Goal: Task Accomplishment & Management: Manage account settings

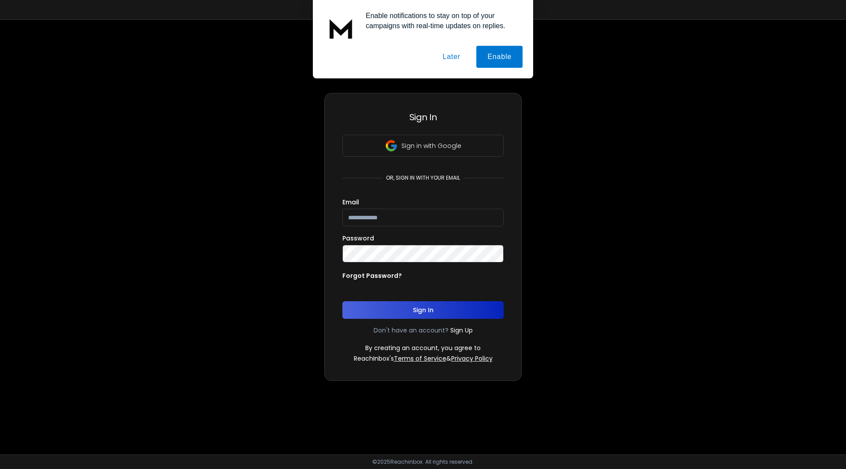
click at [361, 224] on input "email" at bounding box center [422, 218] width 161 height 18
paste input "**********"
type input "**********"
click at [404, 307] on button "Sign In" at bounding box center [422, 310] width 161 height 18
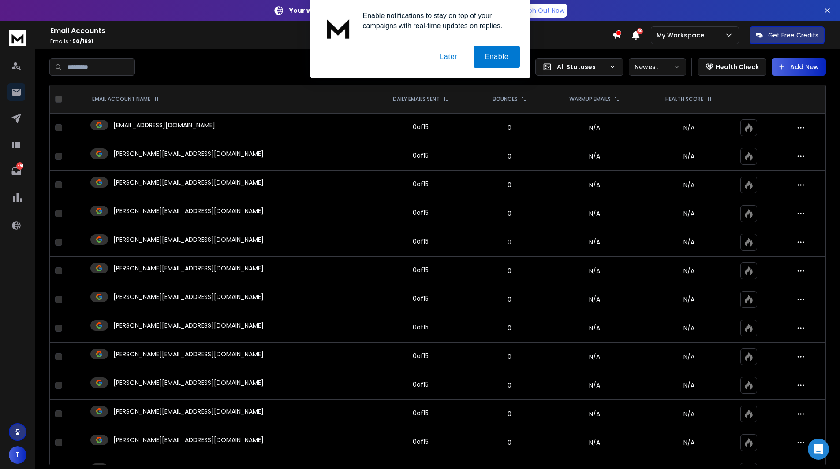
click at [452, 58] on button "Later" at bounding box center [448, 57] width 40 height 22
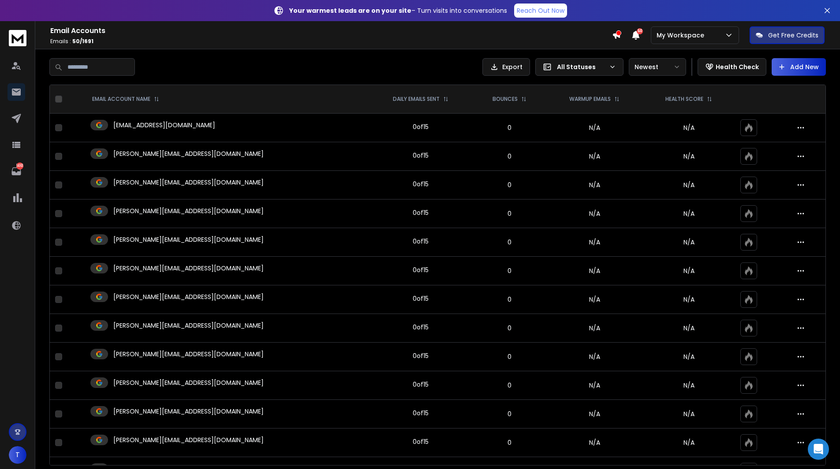
click at [780, 67] on icon at bounding box center [781, 67] width 6 height 6
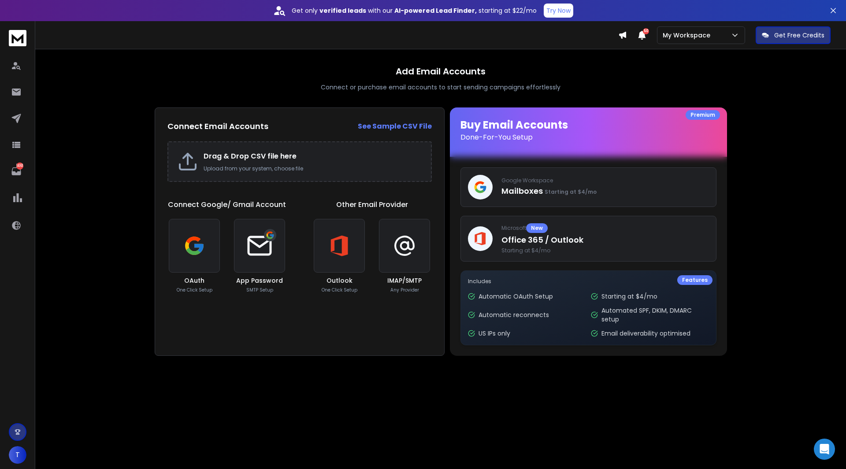
click at [171, 264] on div at bounding box center [194, 246] width 51 height 54
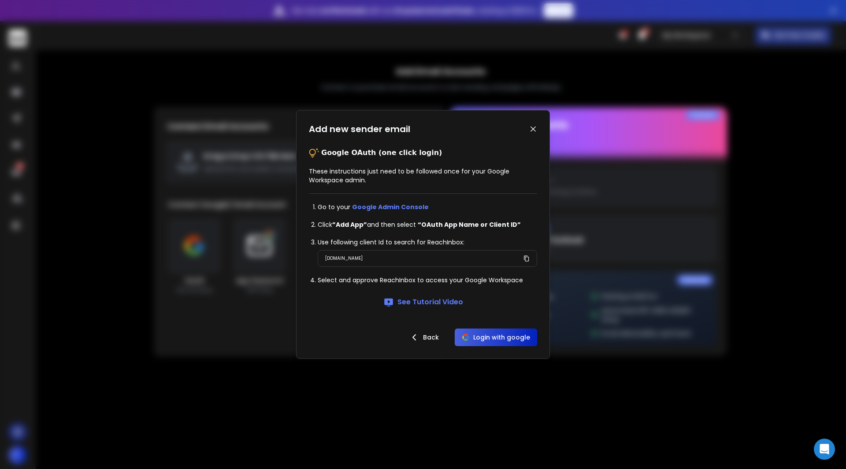
click at [483, 335] on button "Login with google" at bounding box center [496, 338] width 82 height 18
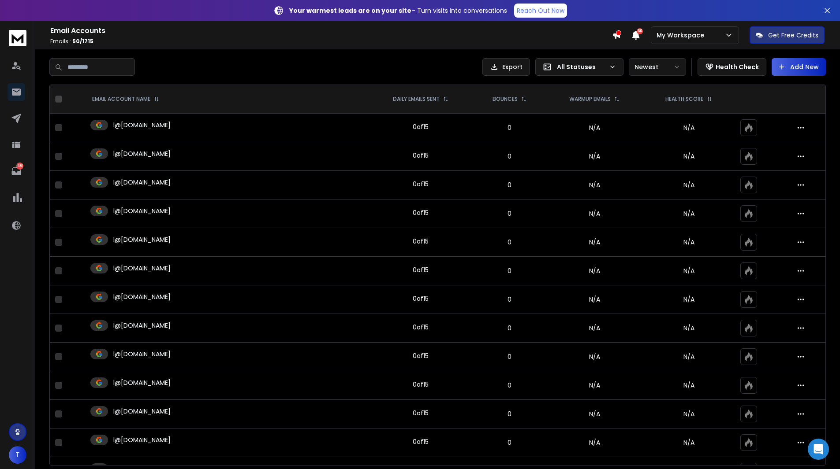
click at [794, 67] on button "Add New" at bounding box center [798, 67] width 54 height 18
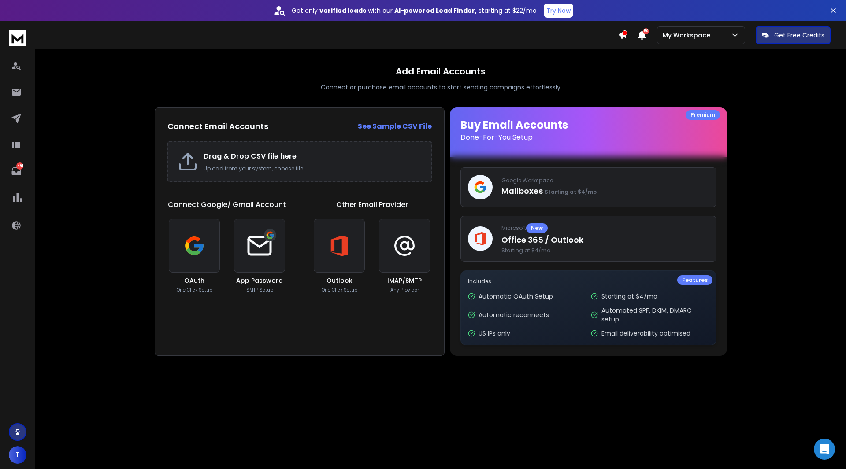
click at [186, 248] on icon at bounding box center [194, 246] width 22 height 26
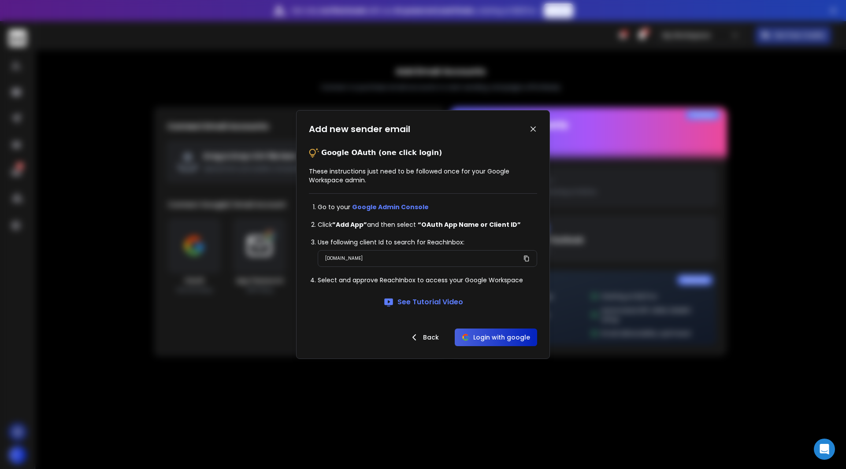
click at [487, 339] on button "Login with google" at bounding box center [496, 338] width 82 height 18
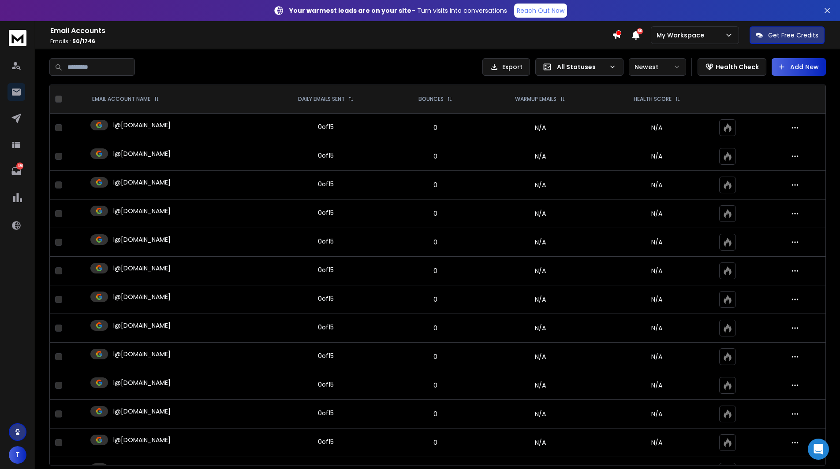
click at [794, 66] on button "Add New" at bounding box center [798, 67] width 54 height 18
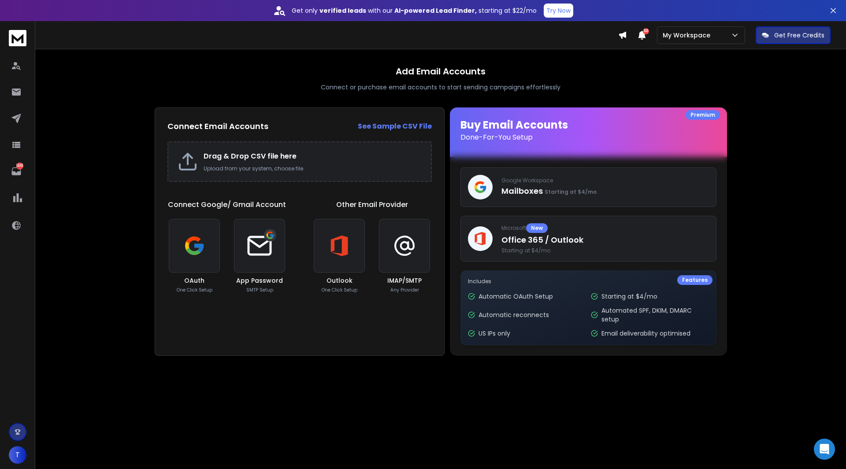
click at [203, 244] on icon at bounding box center [198, 248] width 9 height 9
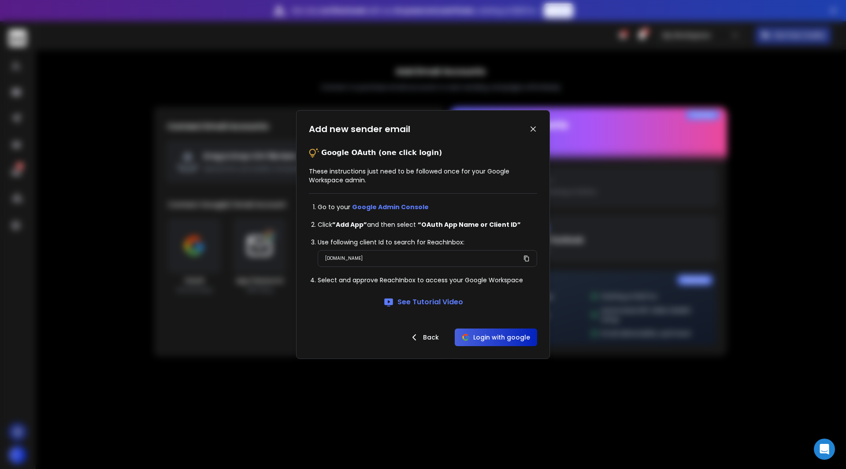
click at [486, 336] on button "Login with google" at bounding box center [496, 338] width 82 height 18
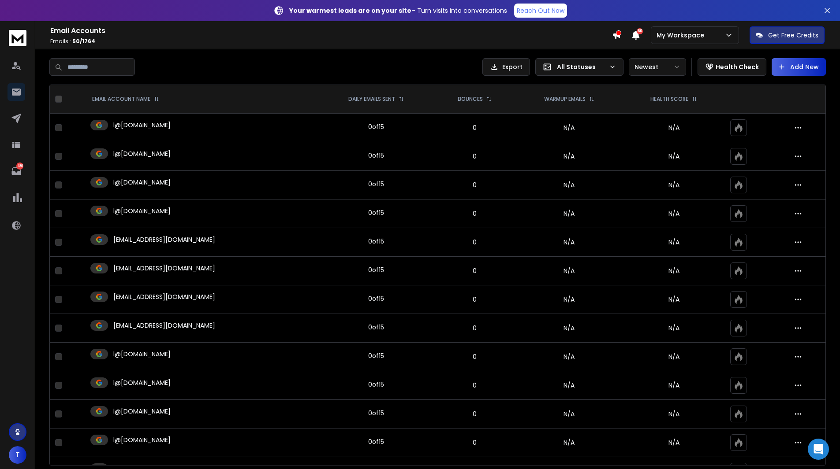
click at [794, 68] on button "Add New" at bounding box center [798, 67] width 54 height 18
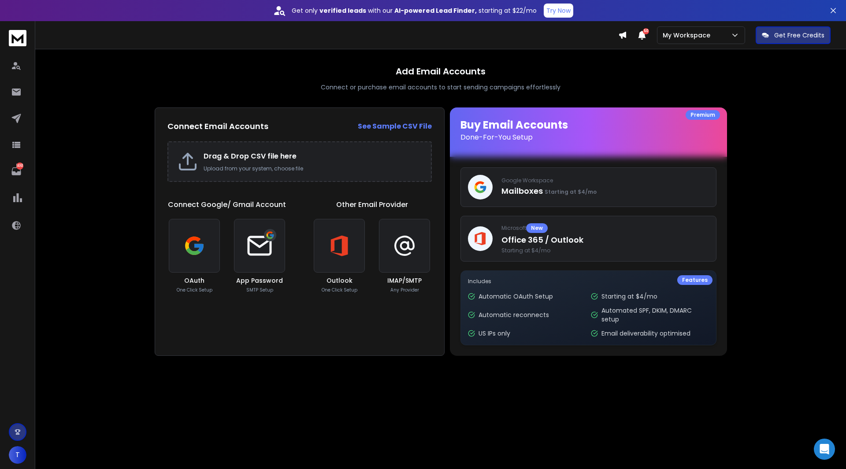
click at [201, 259] on div at bounding box center [194, 246] width 51 height 54
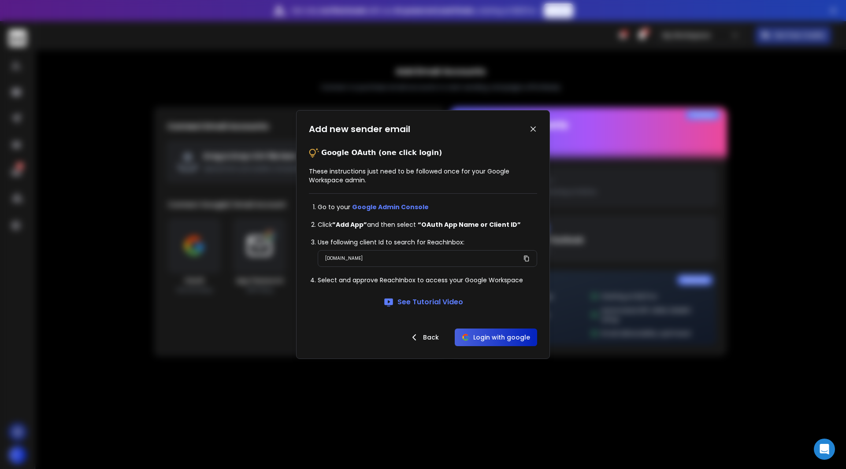
click at [466, 337] on icon at bounding box center [466, 337] width 7 height 7
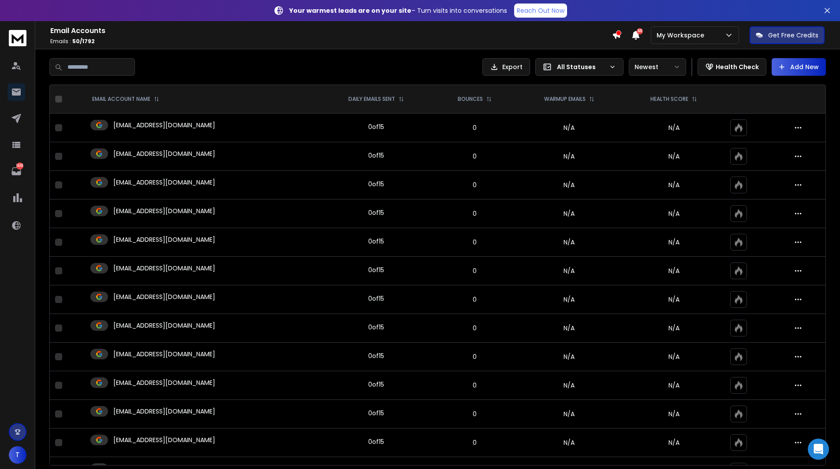
click at [803, 67] on button "Add New" at bounding box center [798, 67] width 54 height 18
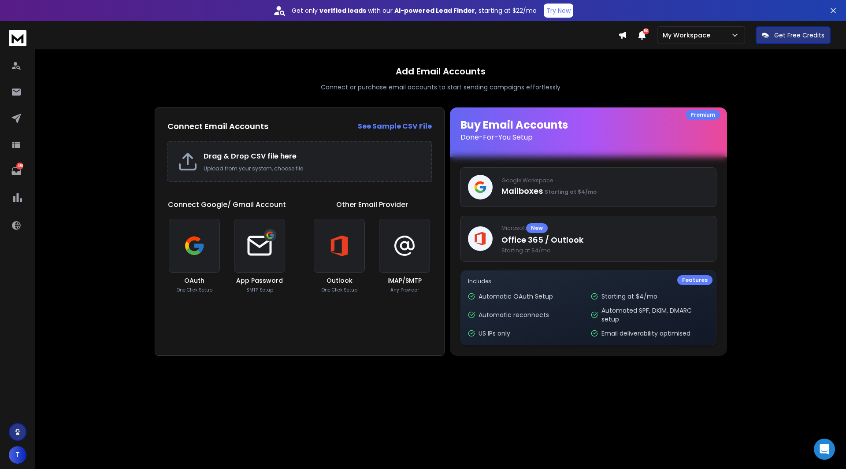
click at [185, 247] on icon at bounding box center [194, 246] width 22 height 26
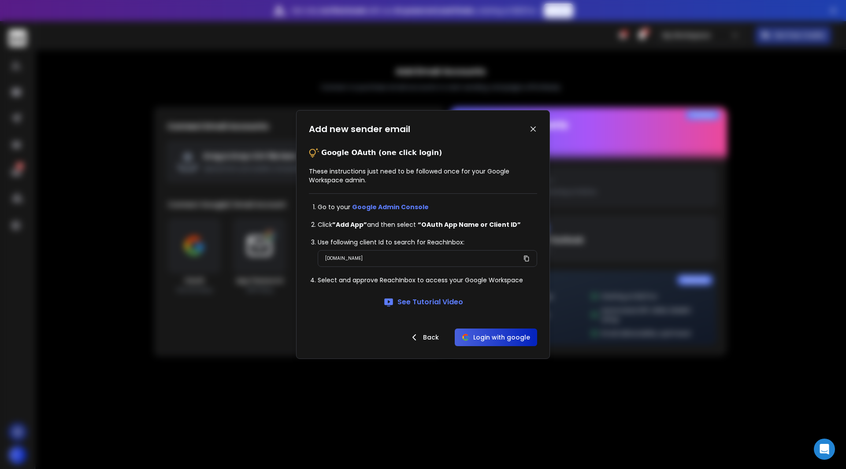
click at [498, 339] on button "Login with google" at bounding box center [496, 338] width 82 height 18
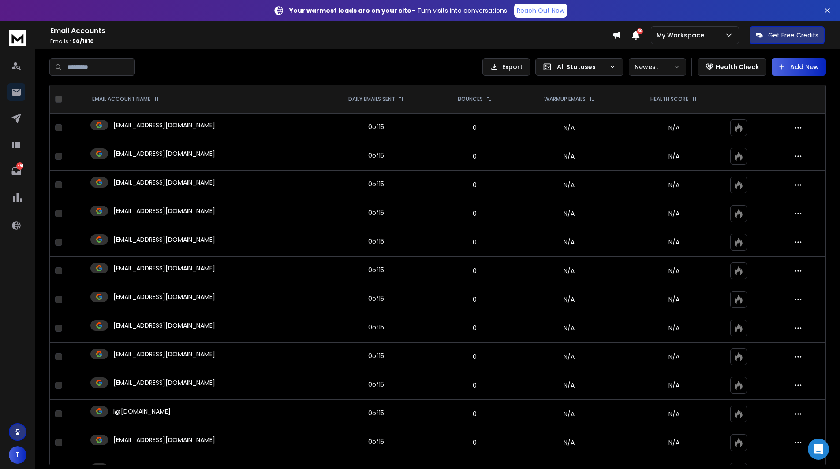
click at [815, 65] on button "Add New" at bounding box center [798, 67] width 54 height 18
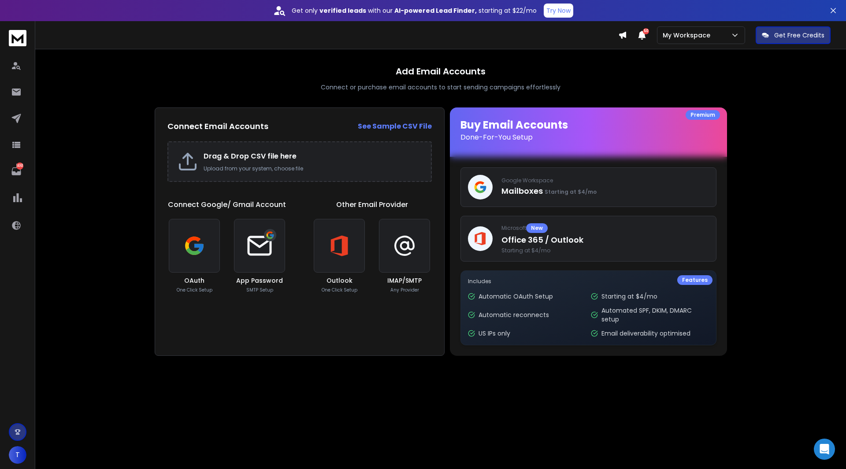
click at [200, 245] on icon at bounding box center [198, 248] width 9 height 9
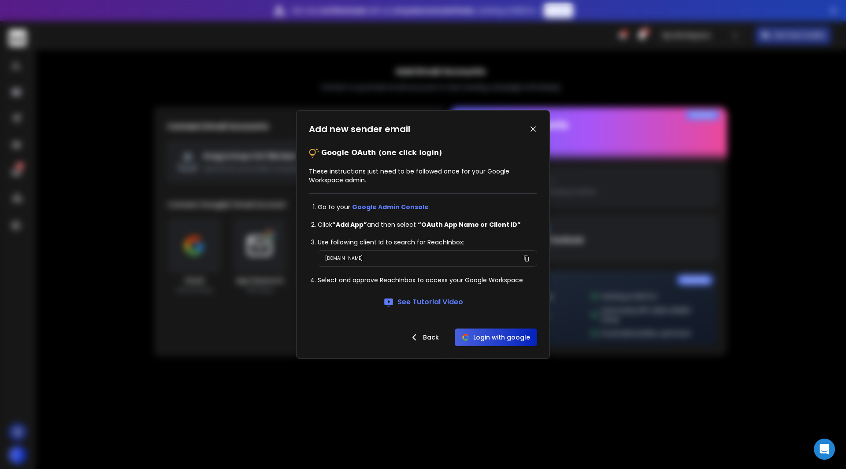
click at [466, 336] on icon at bounding box center [465, 335] width 5 height 3
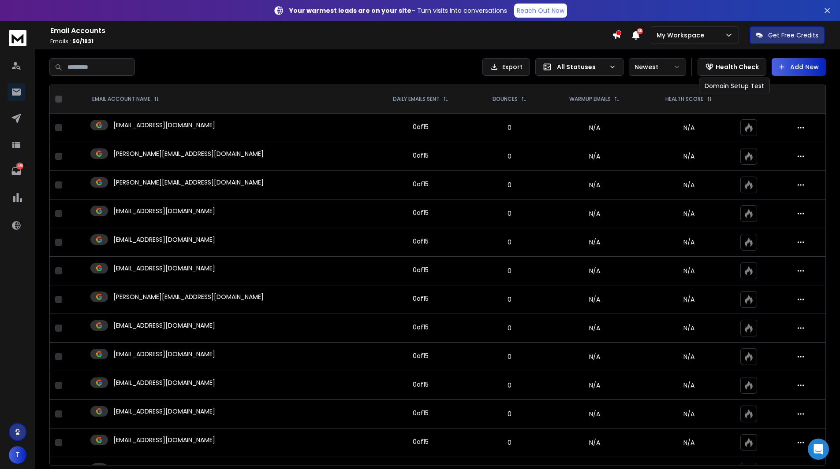
click at [780, 63] on button "Add New" at bounding box center [798, 67] width 54 height 18
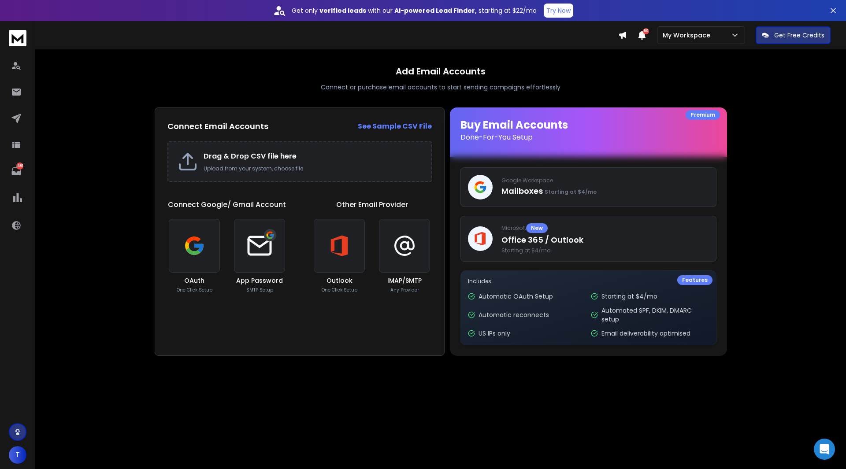
click at [212, 249] on div at bounding box center [194, 246] width 51 height 54
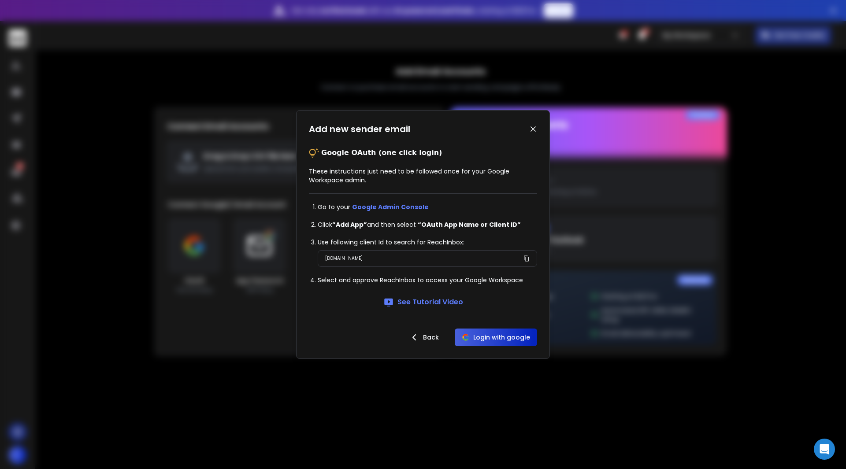
click at [473, 336] on button "Login with google" at bounding box center [496, 338] width 82 height 18
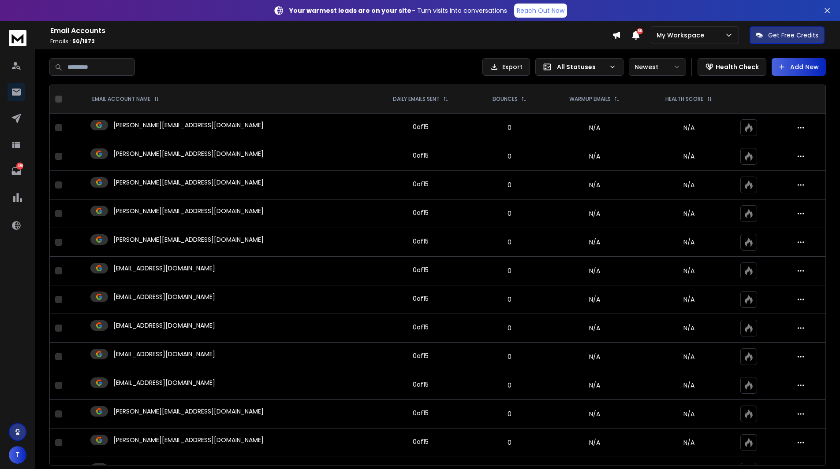
click at [780, 65] on icon at bounding box center [781, 67] width 6 height 6
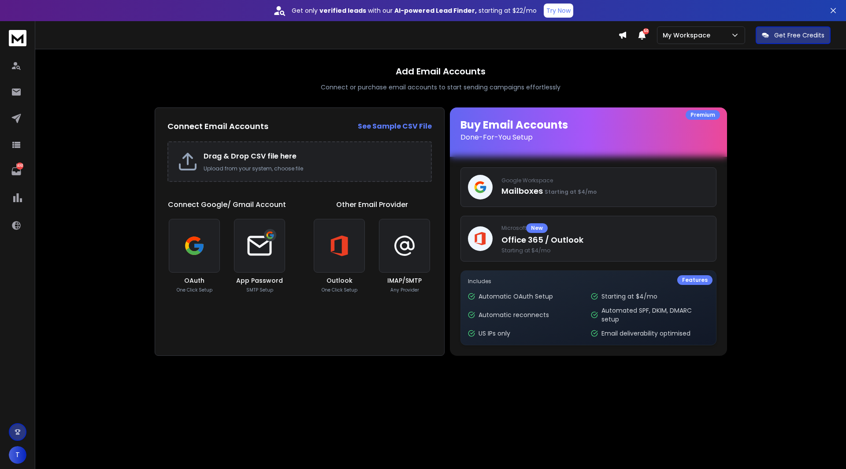
click at [186, 245] on icon at bounding box center [194, 246] width 22 height 26
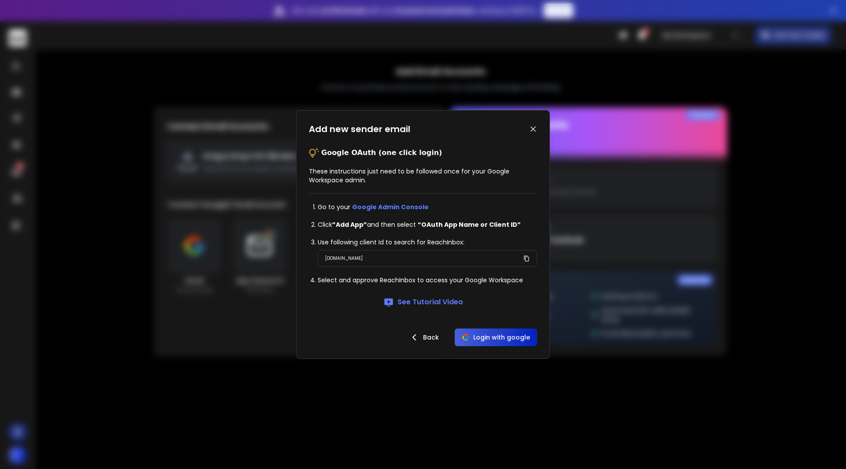
click at [494, 334] on button "Login with google" at bounding box center [496, 338] width 82 height 18
click at [578, 448] on div "Add new sender email Google OAuth (one click login) These instructions just nee…" at bounding box center [423, 234] width 846 height 469
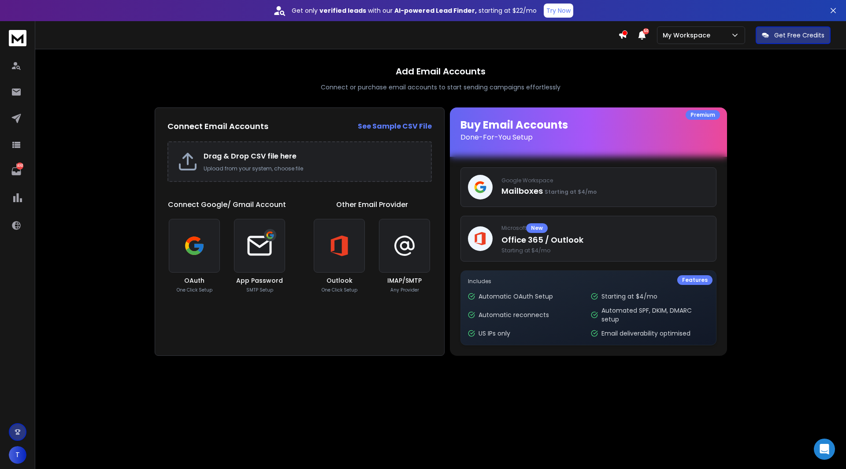
click at [205, 247] on icon at bounding box center [194, 246] width 22 height 26
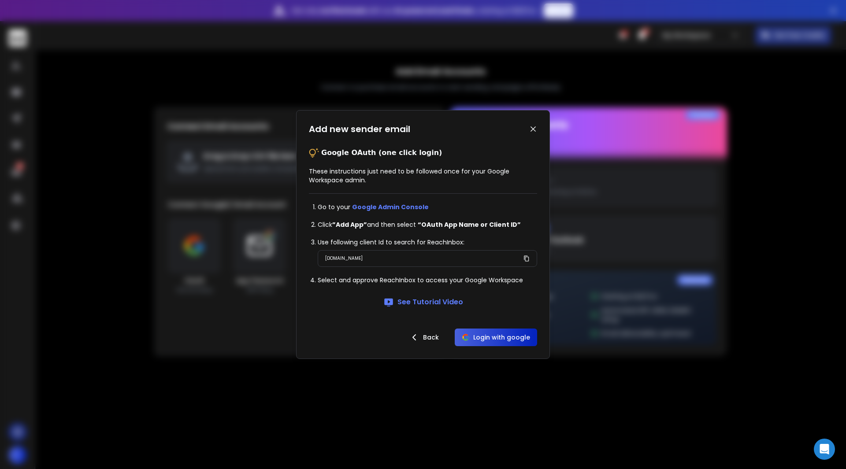
click at [486, 336] on button "Login with google" at bounding box center [496, 338] width 82 height 18
